Goal: Navigation & Orientation: Find specific page/section

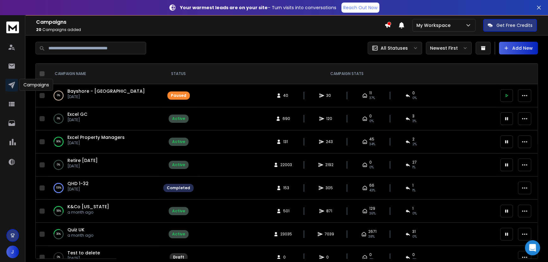
click at [13, 82] on icon at bounding box center [11, 85] width 7 height 7
click at [11, 67] on icon at bounding box center [12, 66] width 6 height 5
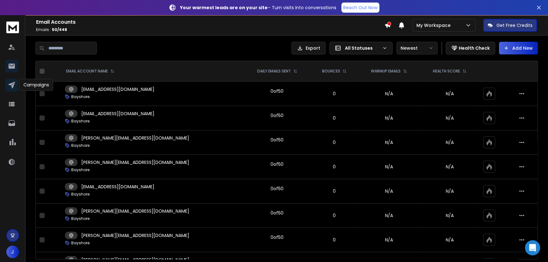
click at [15, 87] on icon at bounding box center [12, 85] width 8 height 8
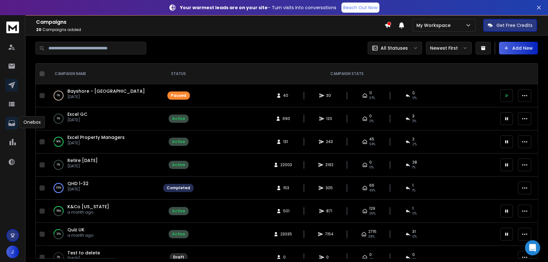
click at [11, 124] on icon at bounding box center [11, 123] width 7 height 6
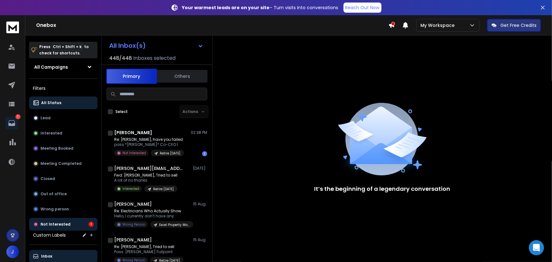
click at [54, 222] on p "Not Interested" at bounding box center [55, 224] width 30 height 5
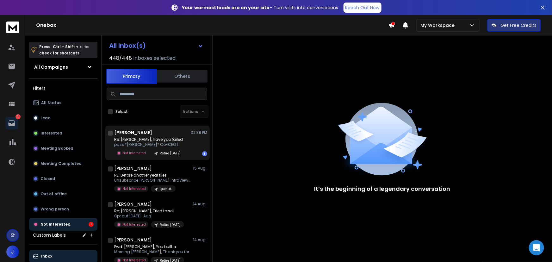
click at [147, 143] on p "pass *[PERSON_NAME]* Co-CEO |" at bounding box center [149, 144] width 70 height 5
